Goal: Information Seeking & Learning: Check status

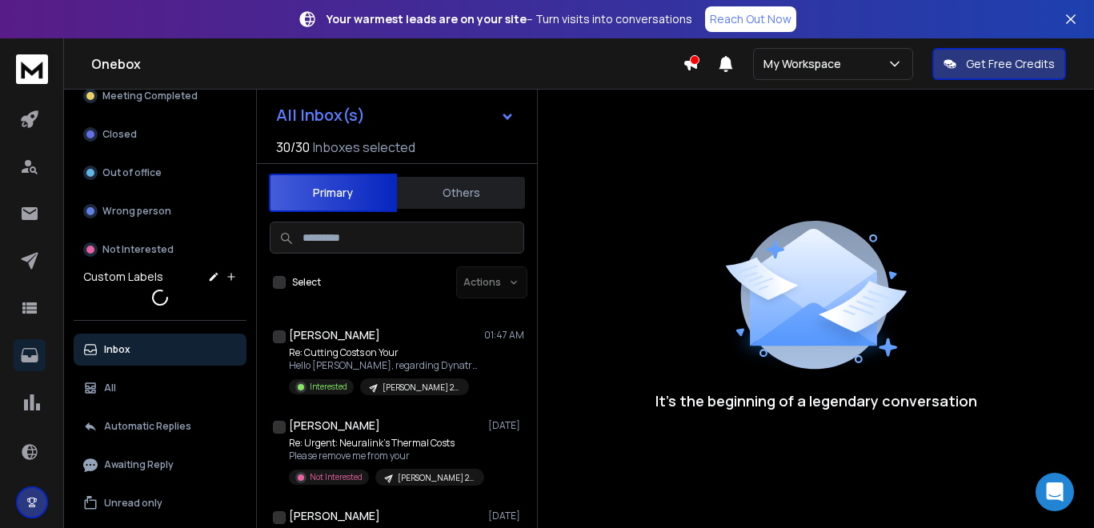
scroll to position [314, 0]
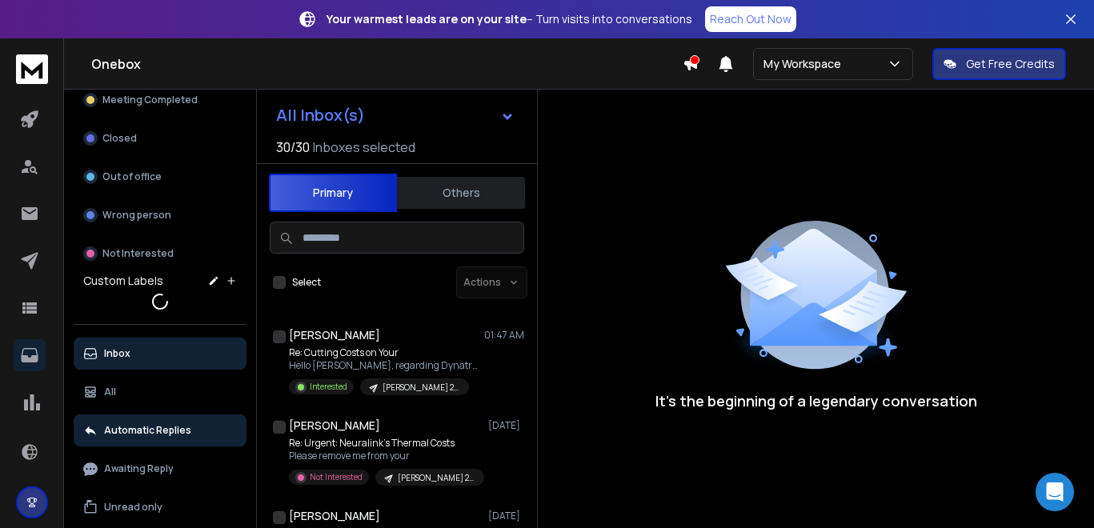
click at [164, 435] on p "Automatic Replies" at bounding box center [147, 430] width 87 height 13
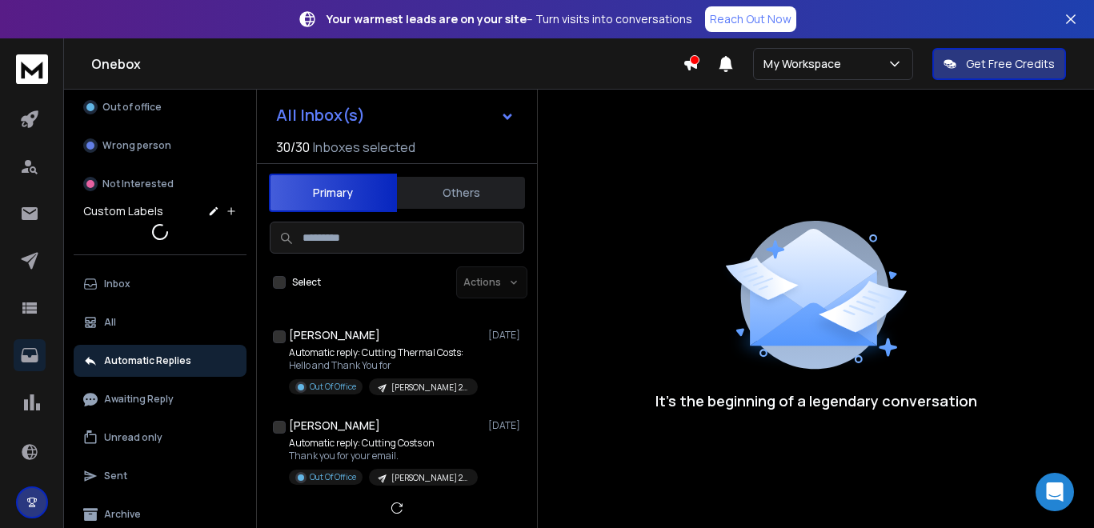
scroll to position [414, 0]
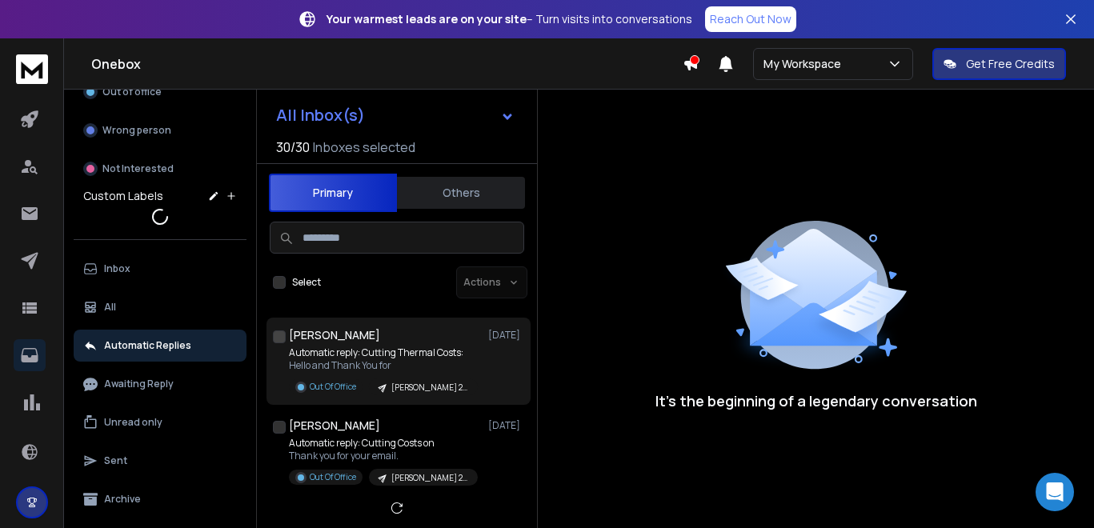
click at [348, 335] on div "Paul Tuon 10 Sep" at bounding box center [406, 335] width 235 height 16
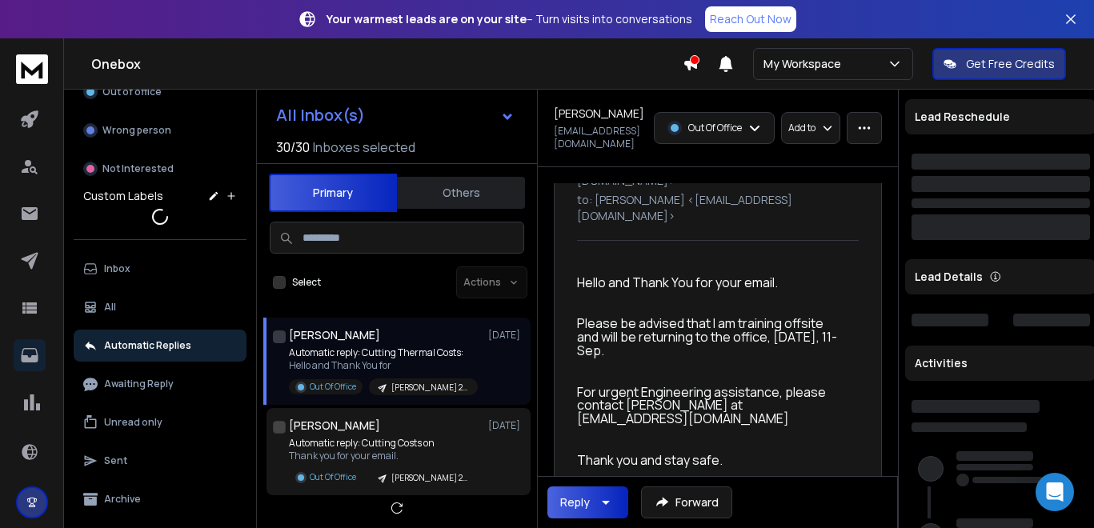
scroll to position [200, 0]
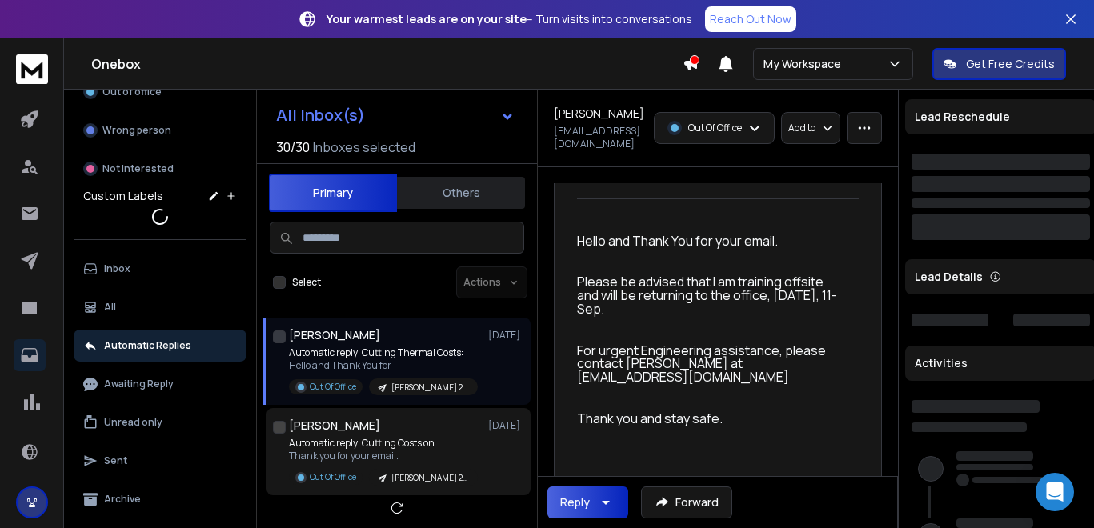
click at [468, 426] on div "Raphael Kroupa 09 Sep" at bounding box center [406, 426] width 235 height 16
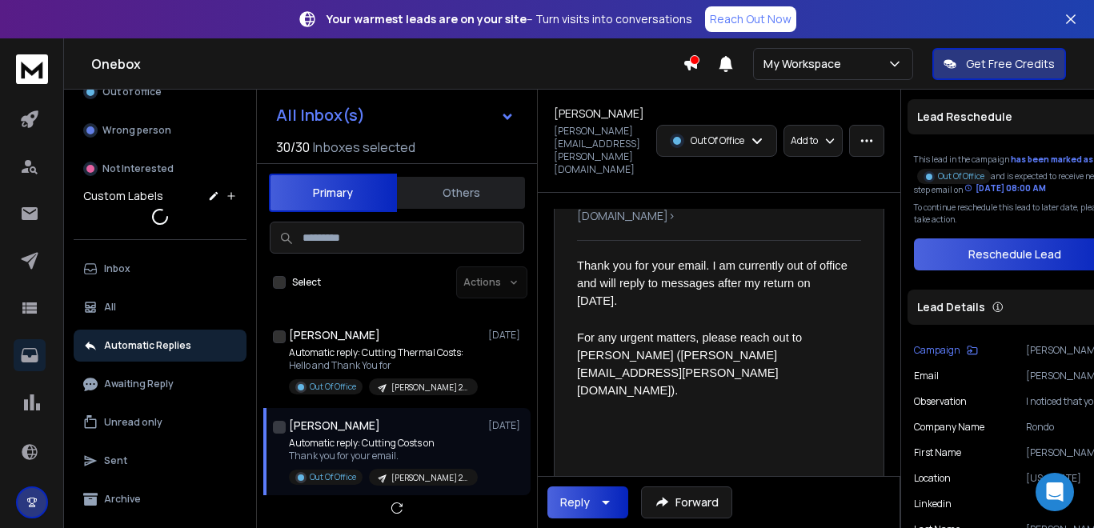
scroll to position [15, 0]
click at [150, 416] on p "Unread only" at bounding box center [133, 422] width 58 height 13
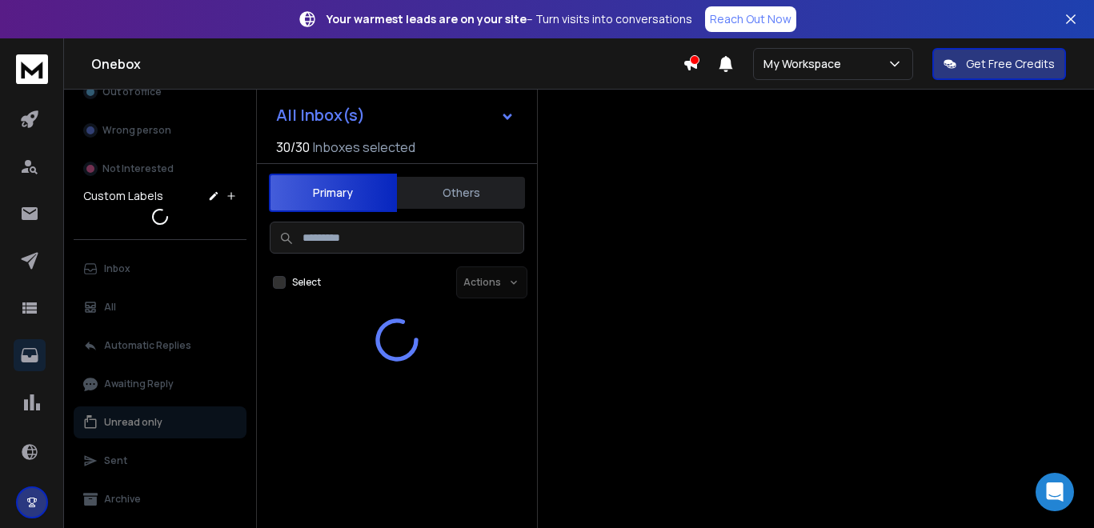
scroll to position [0, 0]
click at [178, 330] on div "Inbox All Automatic Replies Awaiting Reply Unread only Sent Archive" at bounding box center [160, 403] width 173 height 301
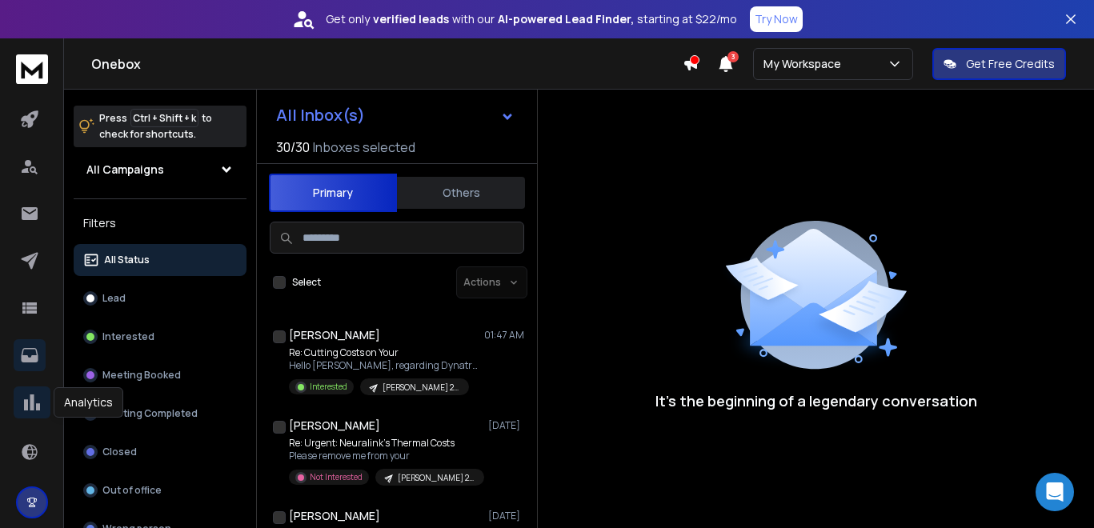
click at [41, 394] on icon at bounding box center [32, 402] width 24 height 24
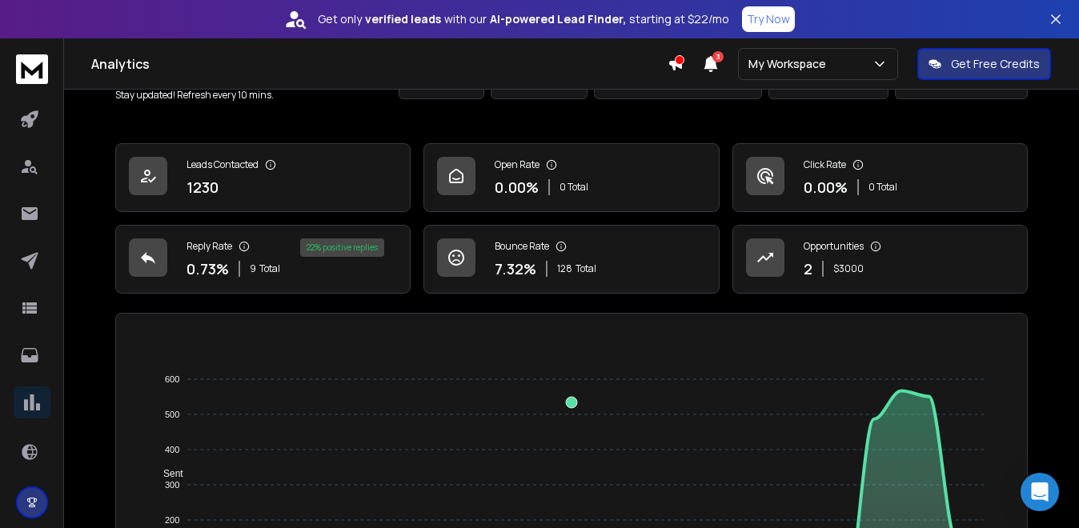
scroll to position [100, 0]
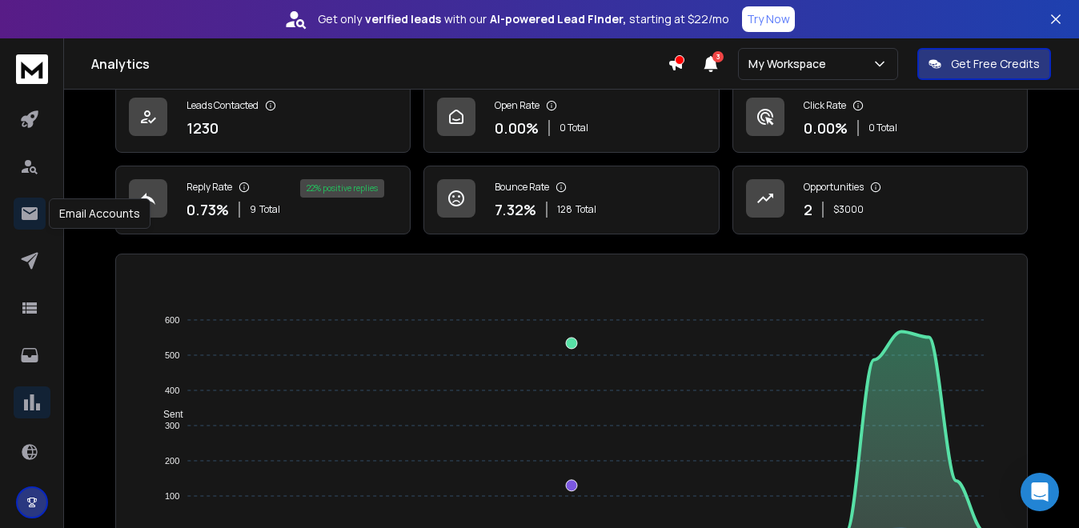
click at [25, 206] on icon at bounding box center [29, 213] width 19 height 19
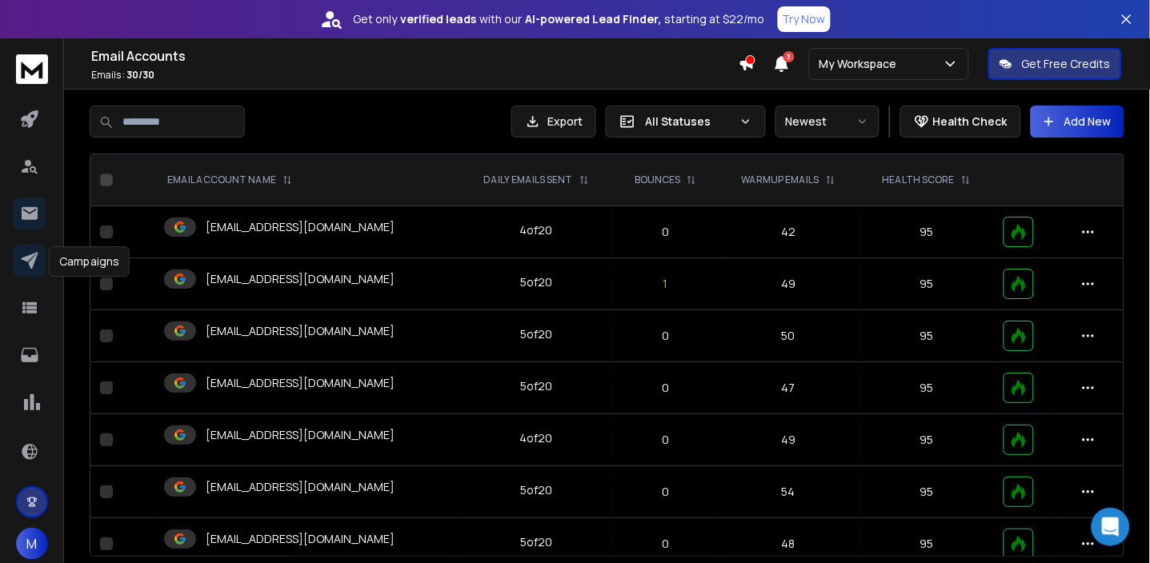
click at [23, 263] on icon at bounding box center [29, 260] width 19 height 19
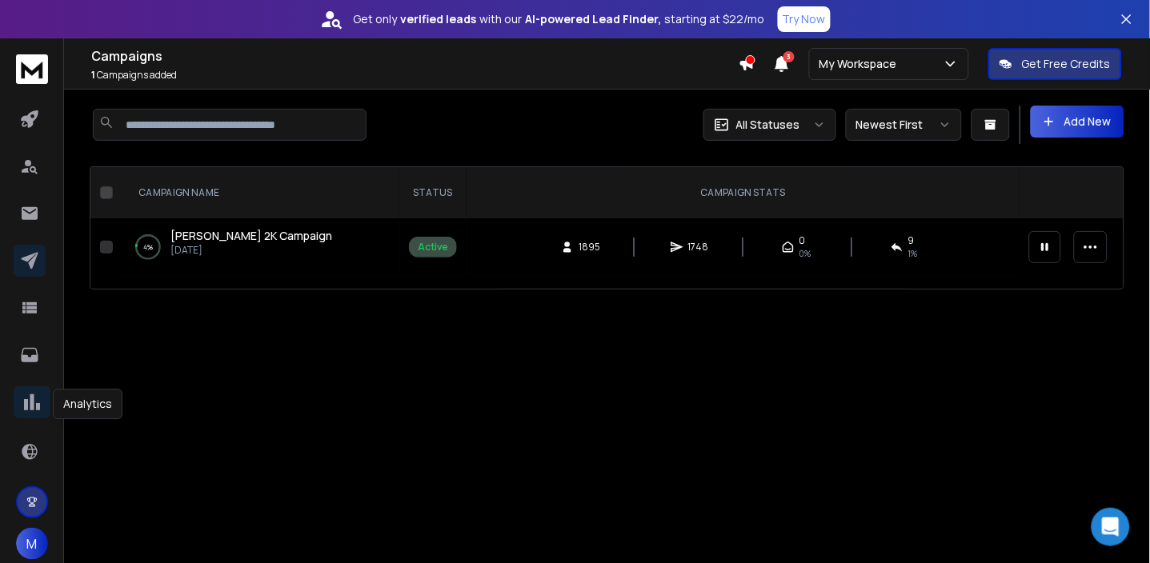
click at [35, 407] on icon at bounding box center [32, 402] width 16 height 16
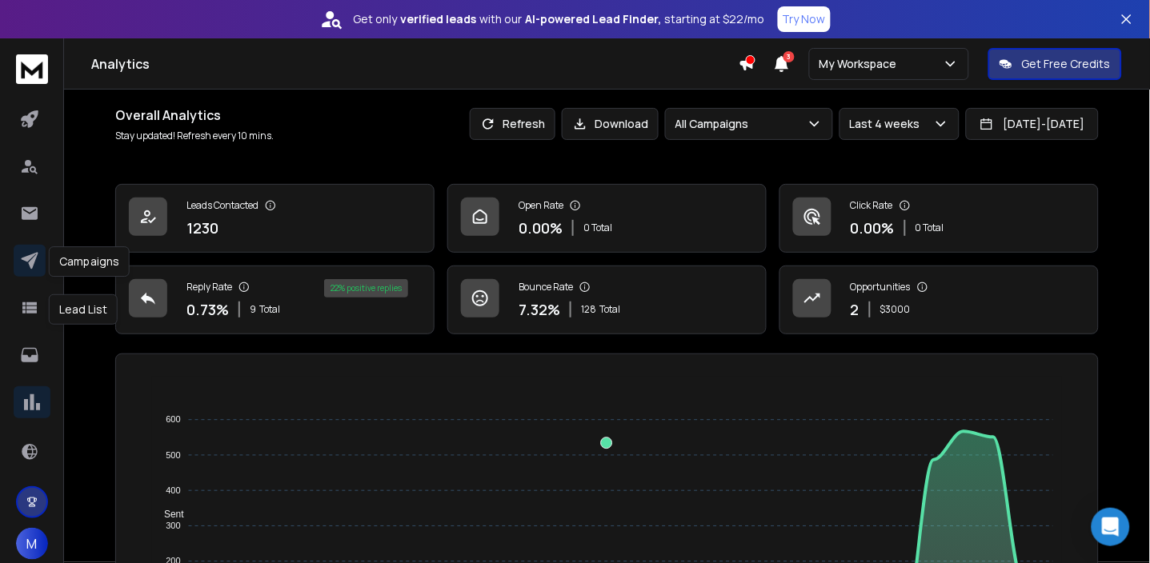
click at [35, 264] on icon at bounding box center [29, 260] width 19 height 19
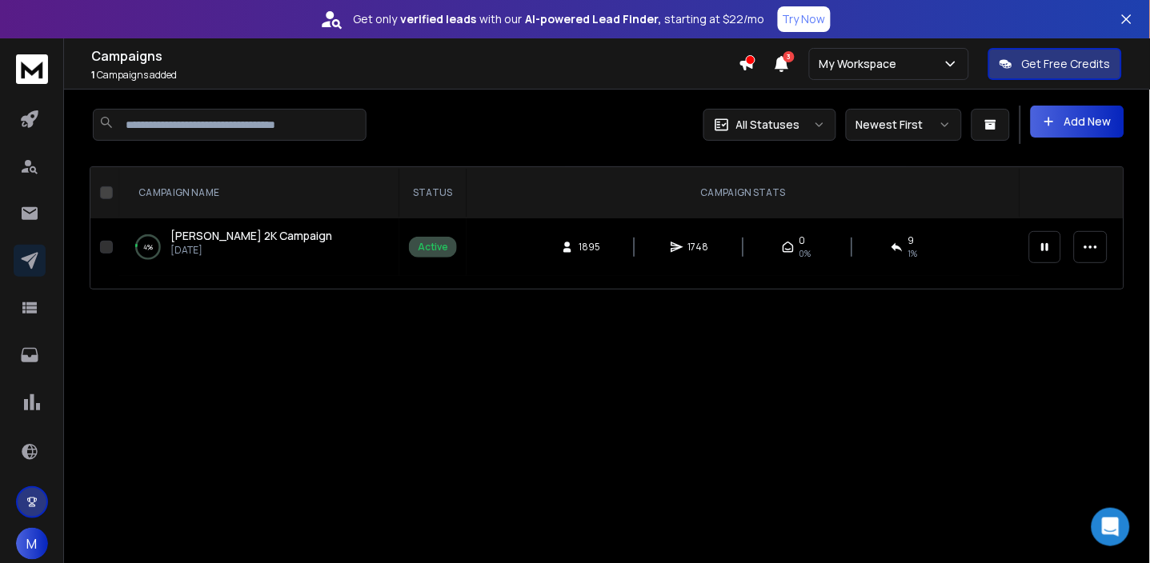
click at [236, 230] on span "[PERSON_NAME] 2K Campaign" at bounding box center [251, 235] width 162 height 15
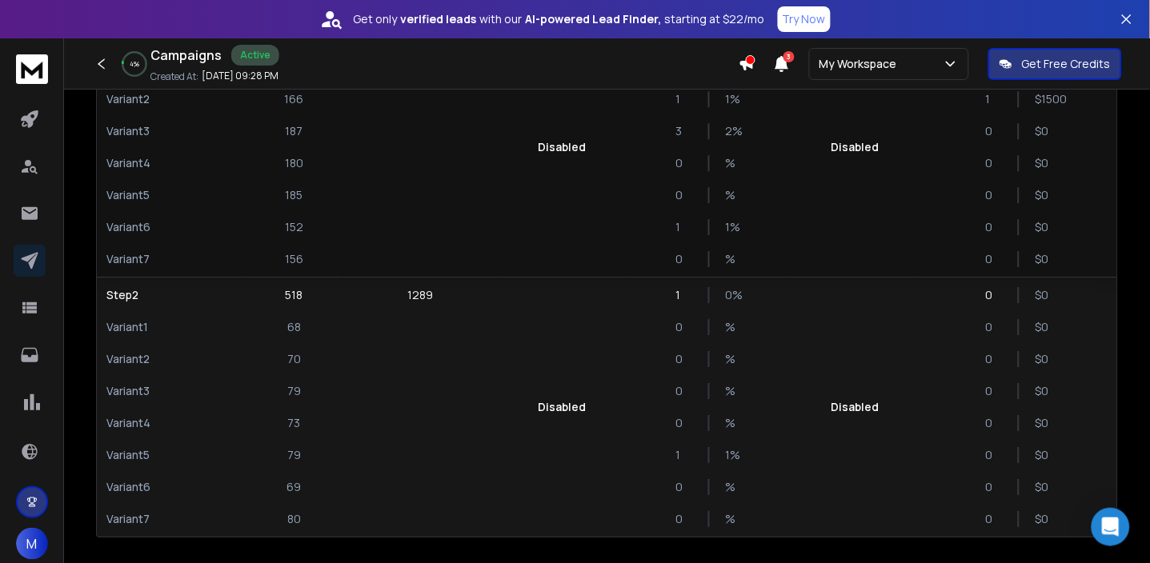
scroll to position [927, 0]
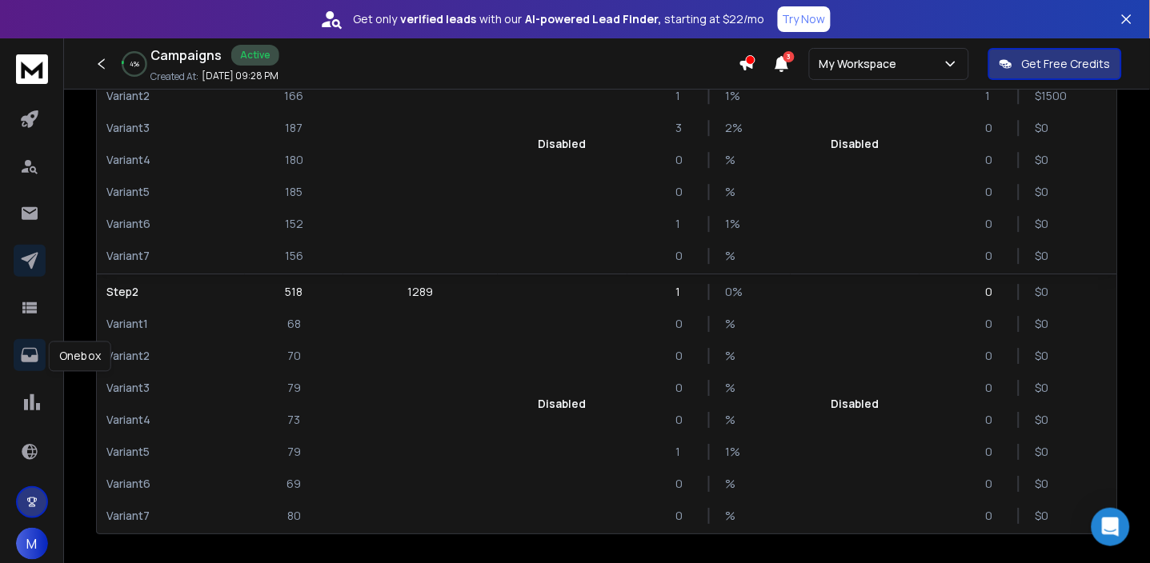
click at [28, 360] on icon at bounding box center [29, 355] width 17 height 14
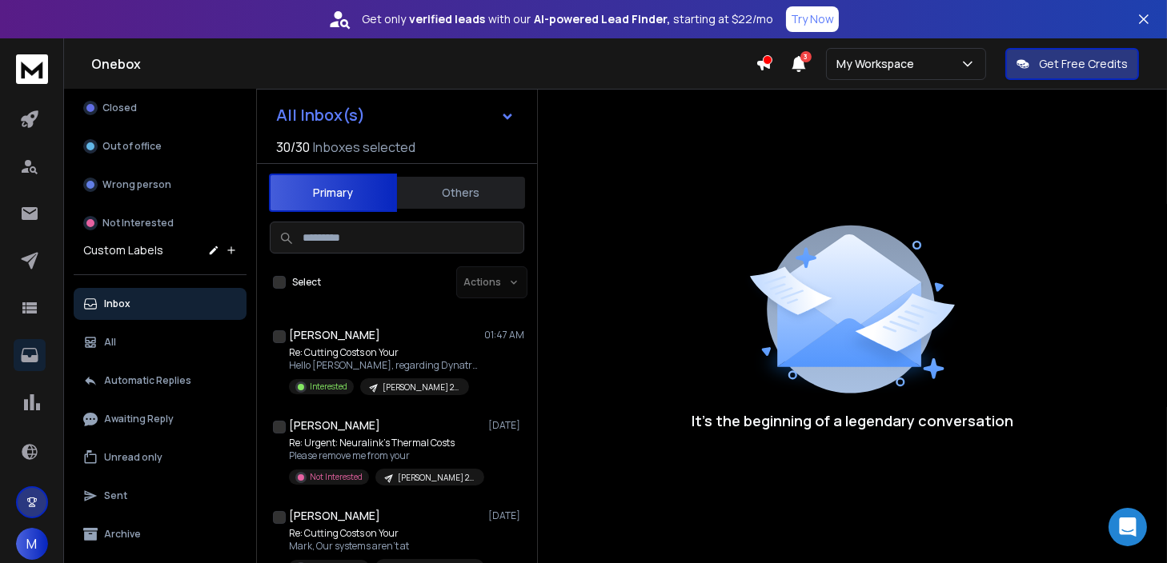
scroll to position [360, 0]
click at [119, 490] on p "Sent" at bounding box center [115, 496] width 23 height 13
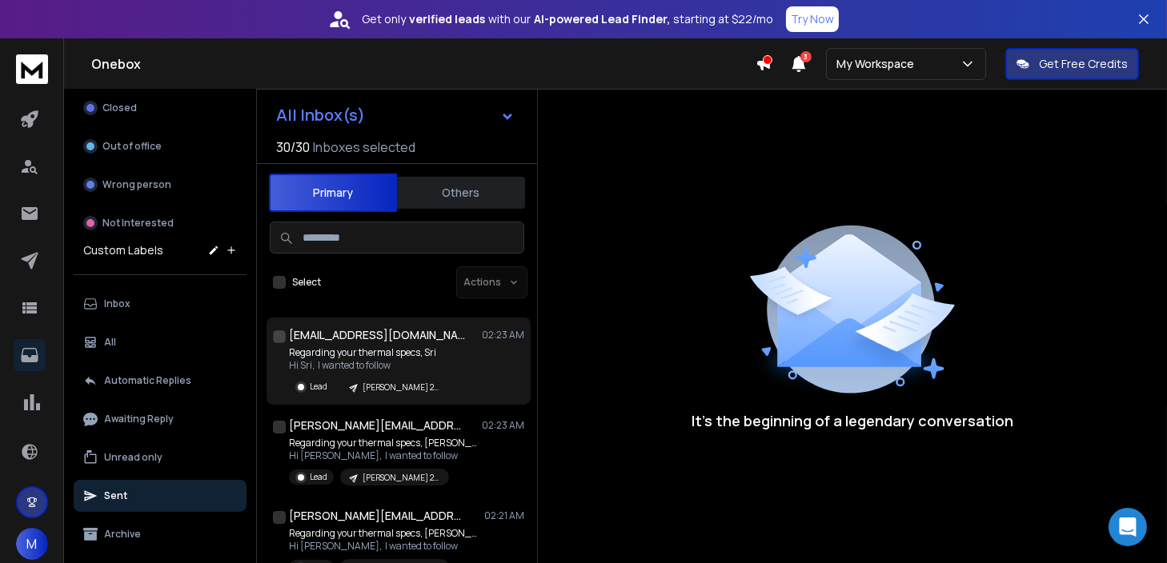
click at [450, 336] on h1 "[EMAIL_ADDRESS][DOMAIN_NAME]" at bounding box center [377, 335] width 176 height 16
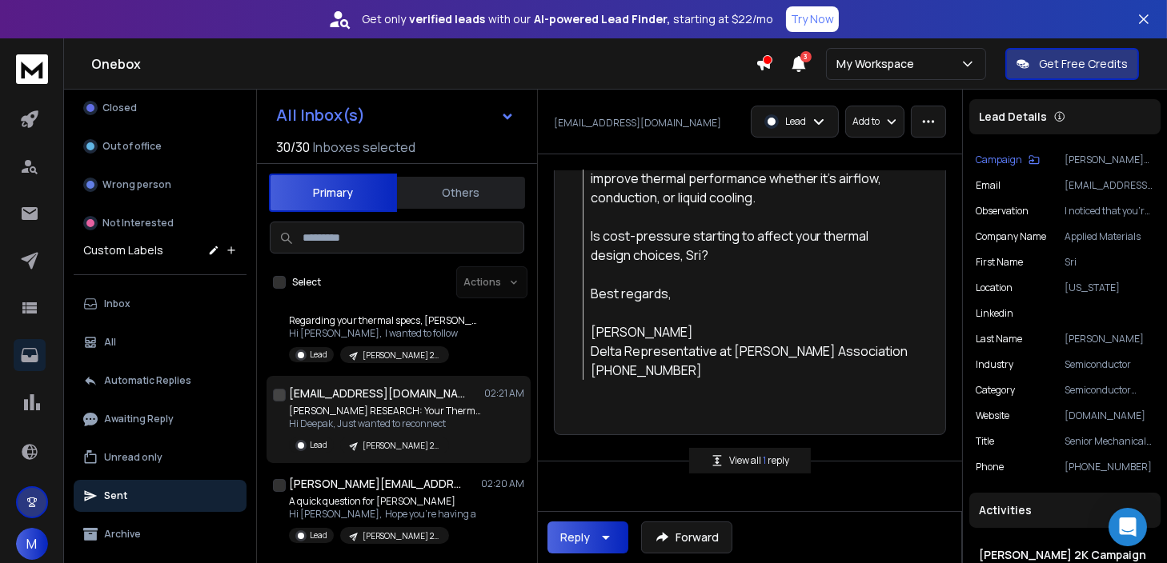
scroll to position [106, 0]
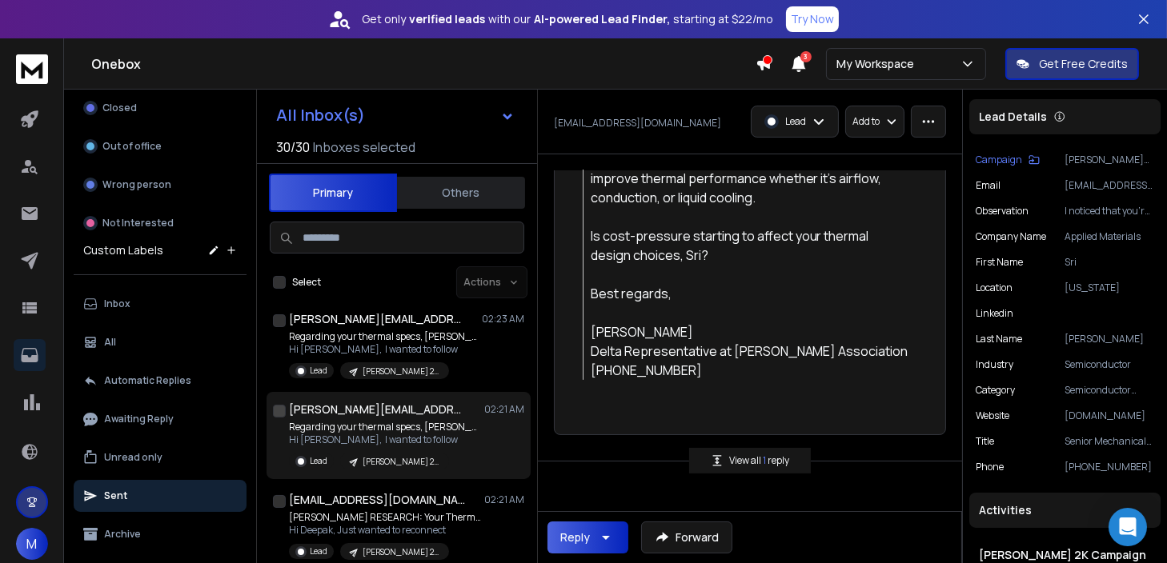
click at [423, 421] on p "Regarding your thermal specs, [PERSON_NAME]" at bounding box center [385, 427] width 192 height 13
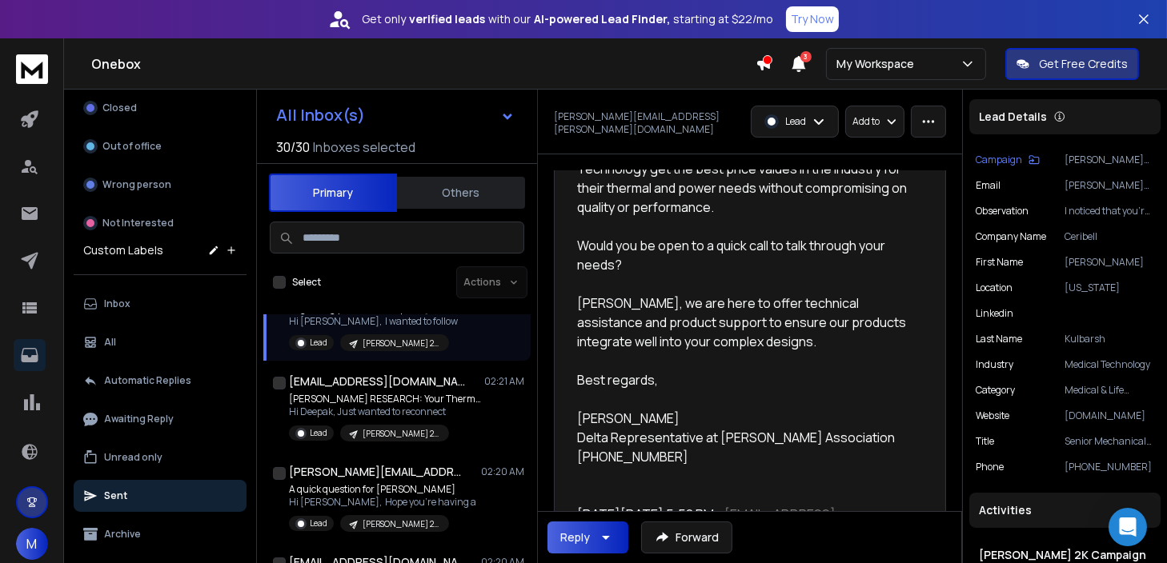
scroll to position [426, 0]
